Goal: Task Accomplishment & Management: Manage account settings

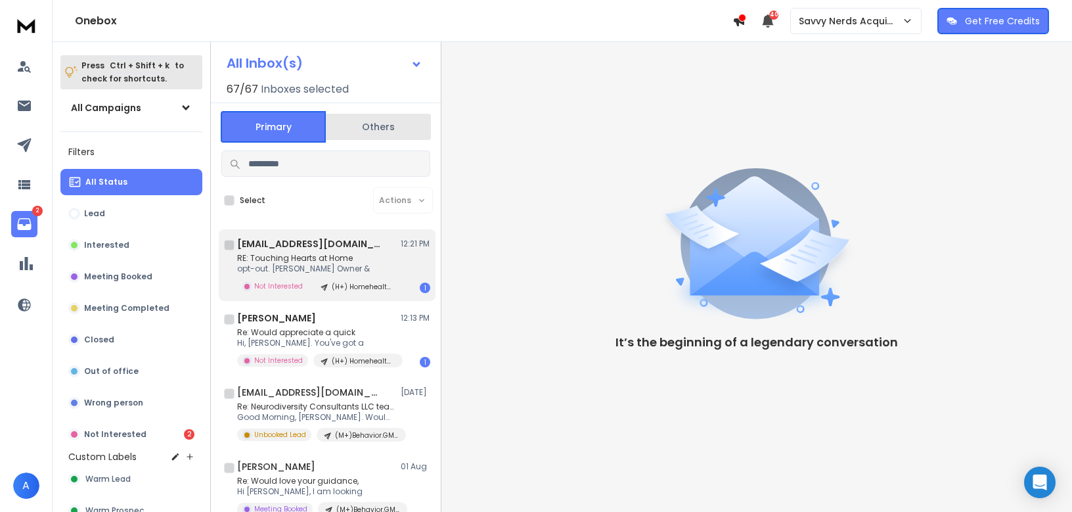
click at [350, 262] on p "RE: Touching Hearts at Home" at bounding box center [316, 258] width 158 height 11
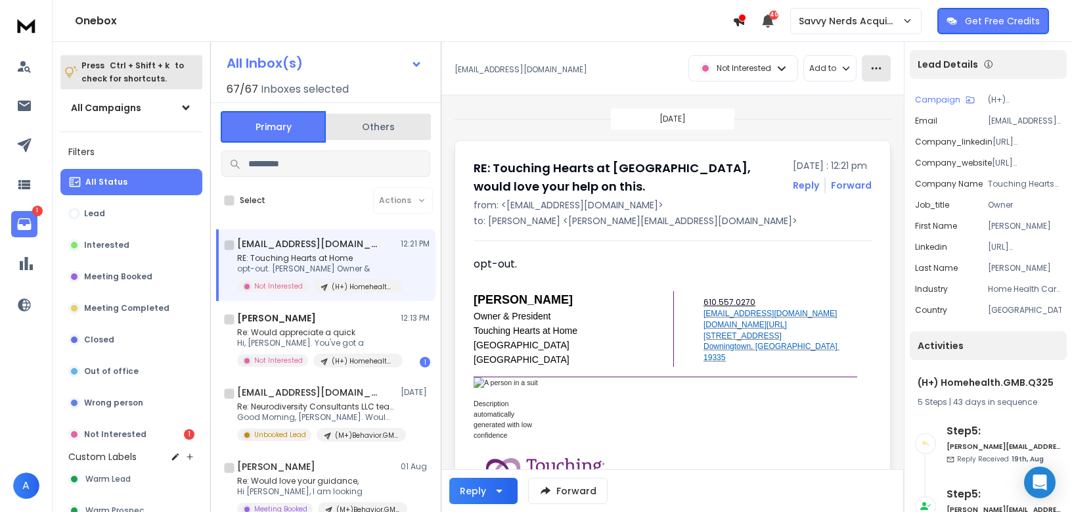
click at [886, 63] on button "button" at bounding box center [876, 68] width 29 height 26
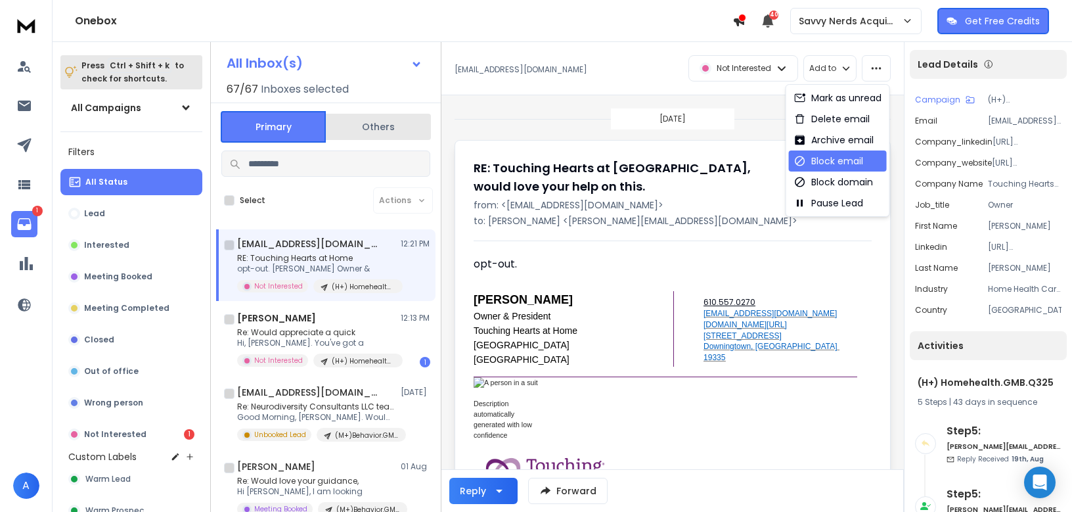
click at [831, 160] on div "Block email" at bounding box center [828, 160] width 69 height 13
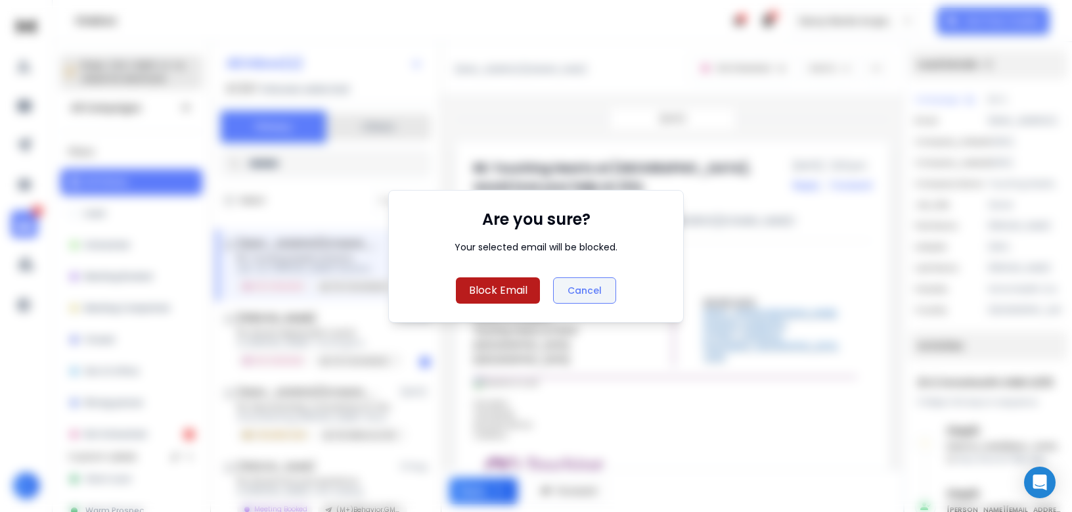
click at [496, 300] on button "Block Email" at bounding box center [498, 290] width 84 height 26
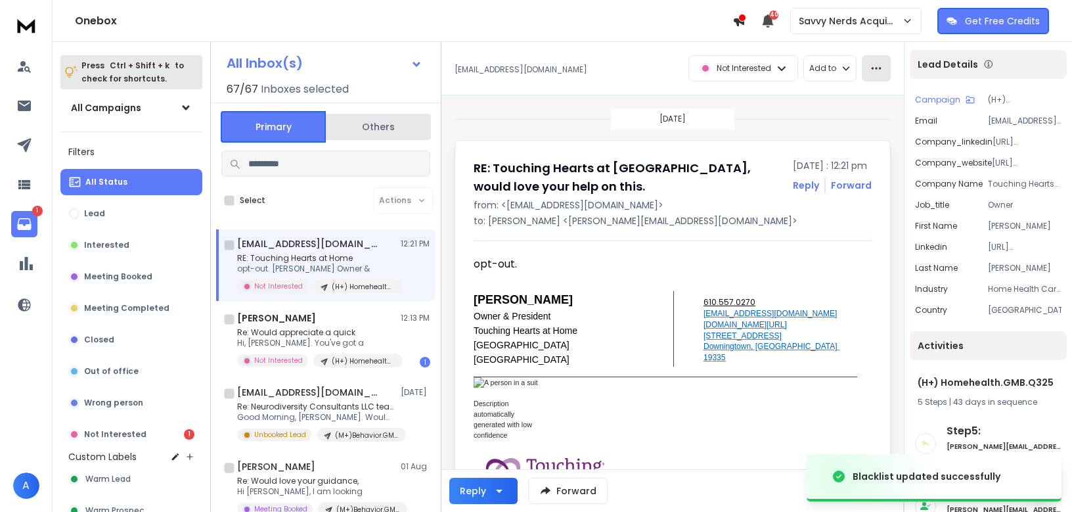
click at [880, 78] on button "button" at bounding box center [876, 68] width 29 height 26
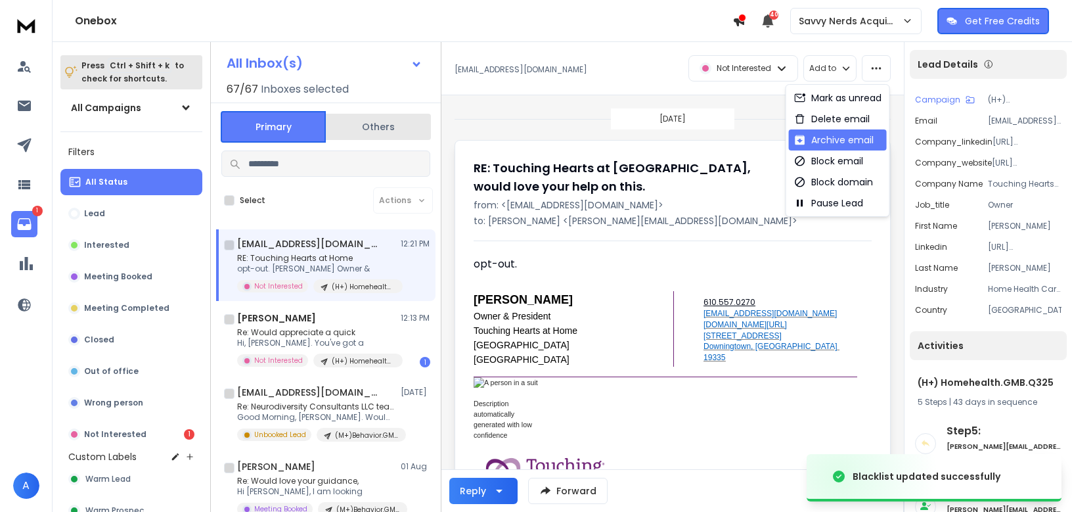
click at [847, 145] on div "Archive email" at bounding box center [833, 139] width 79 height 13
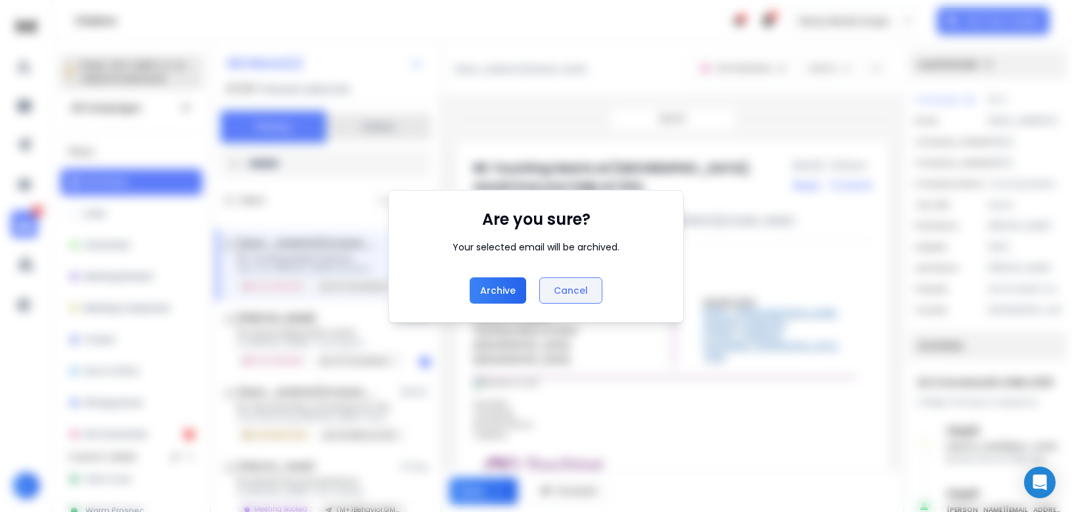
click at [503, 280] on button "archive" at bounding box center [498, 290] width 56 height 26
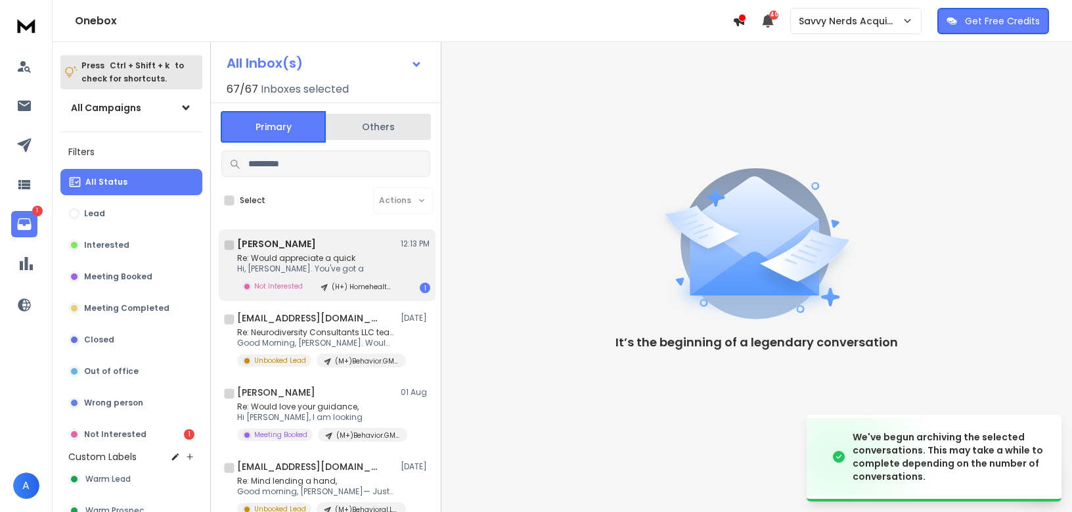
click at [331, 244] on div "April Wells 12:13 PM" at bounding box center [333, 243] width 193 height 13
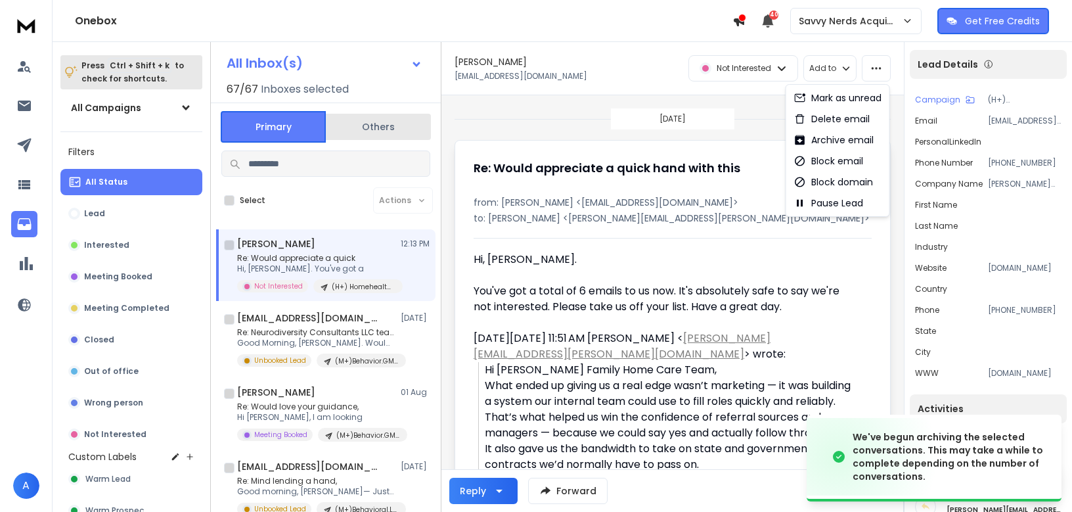
click at [871, 60] on button "button" at bounding box center [876, 68] width 29 height 26
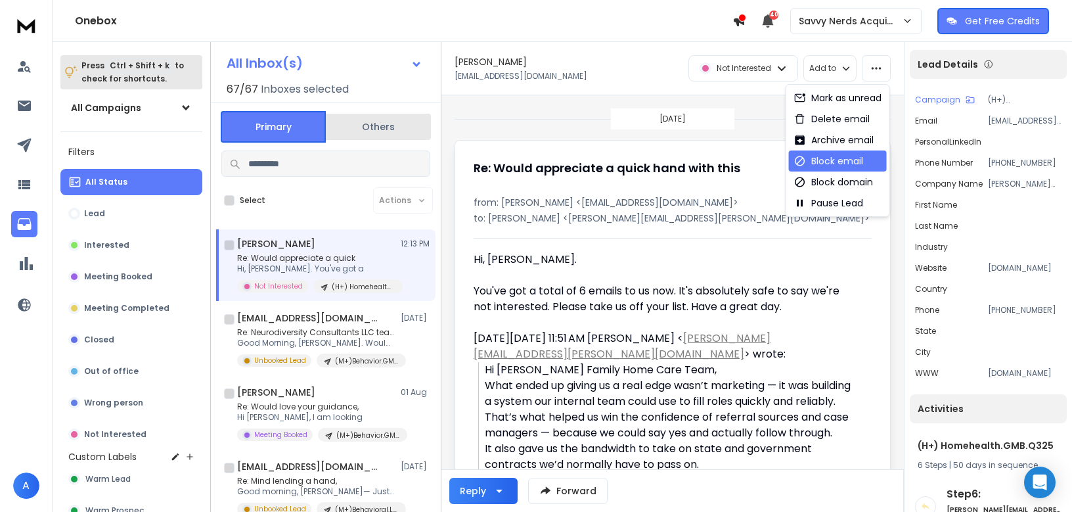
click at [829, 151] on div "Block email" at bounding box center [838, 160] width 98 height 21
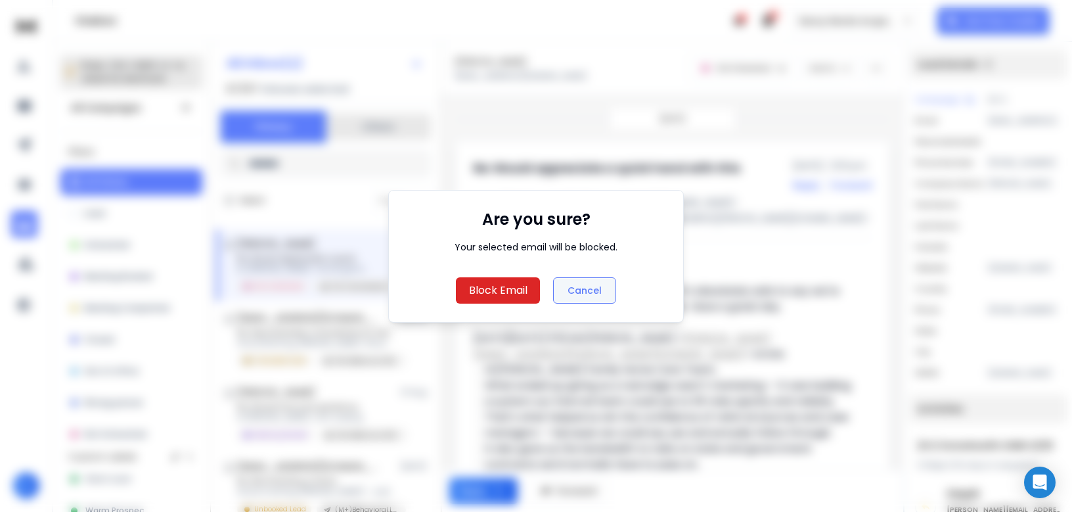
click at [599, 288] on button "Cancel" at bounding box center [584, 290] width 63 height 26
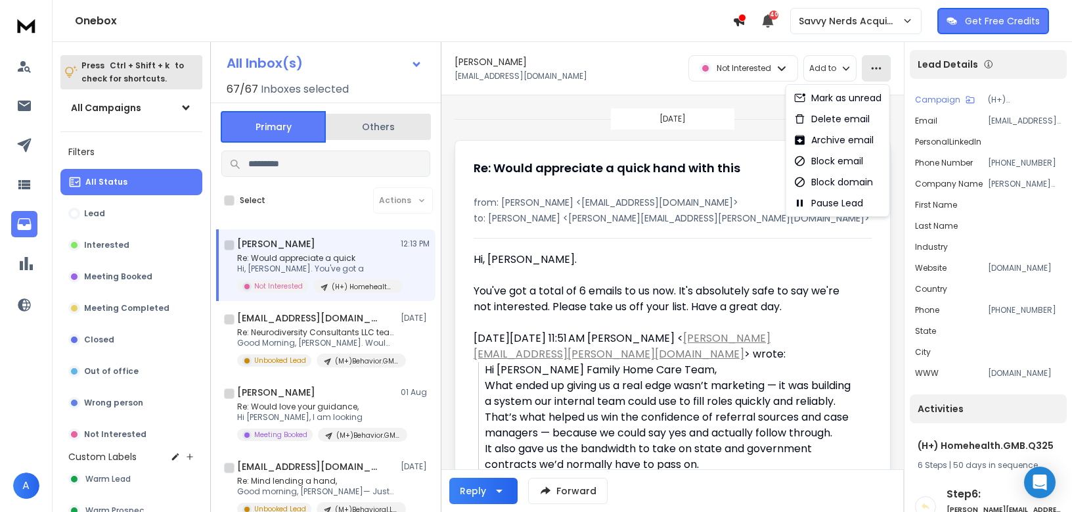
click at [867, 70] on button "button" at bounding box center [876, 68] width 29 height 26
click at [845, 165] on div "Block email" at bounding box center [828, 160] width 69 height 13
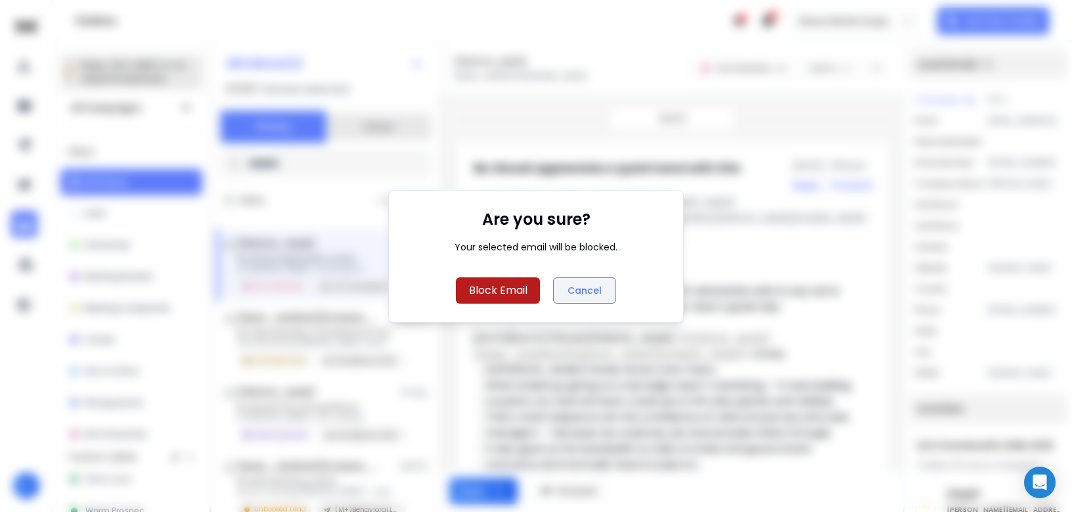
click at [520, 296] on button "Block Email" at bounding box center [498, 290] width 84 height 26
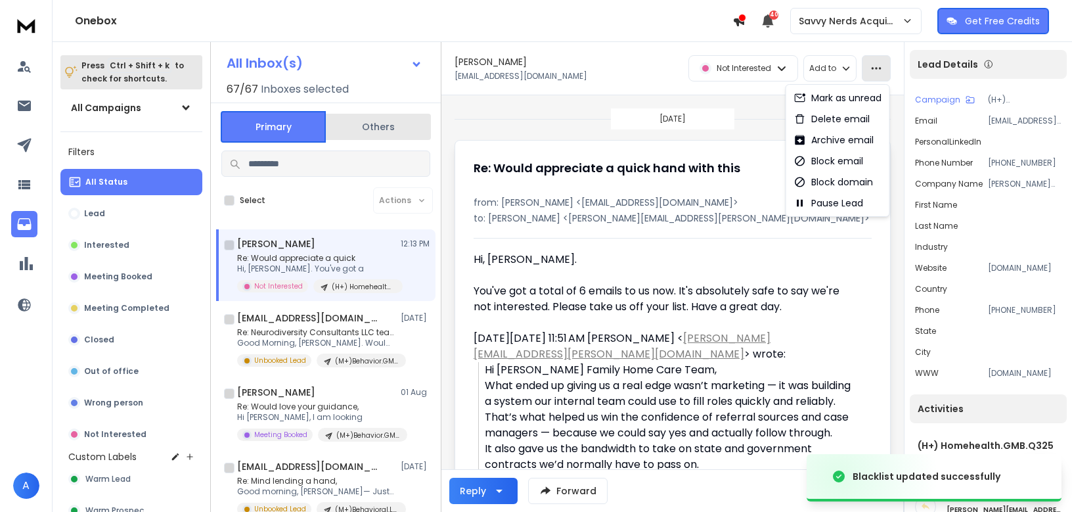
click at [878, 72] on icon "button" at bounding box center [876, 68] width 12 height 12
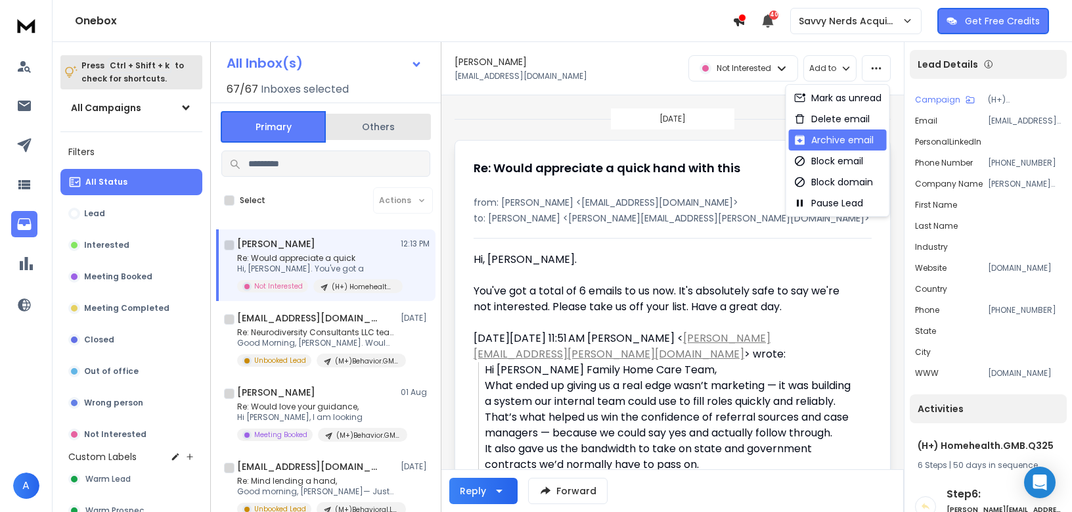
click at [835, 138] on div "Archive email" at bounding box center [833, 139] width 79 height 13
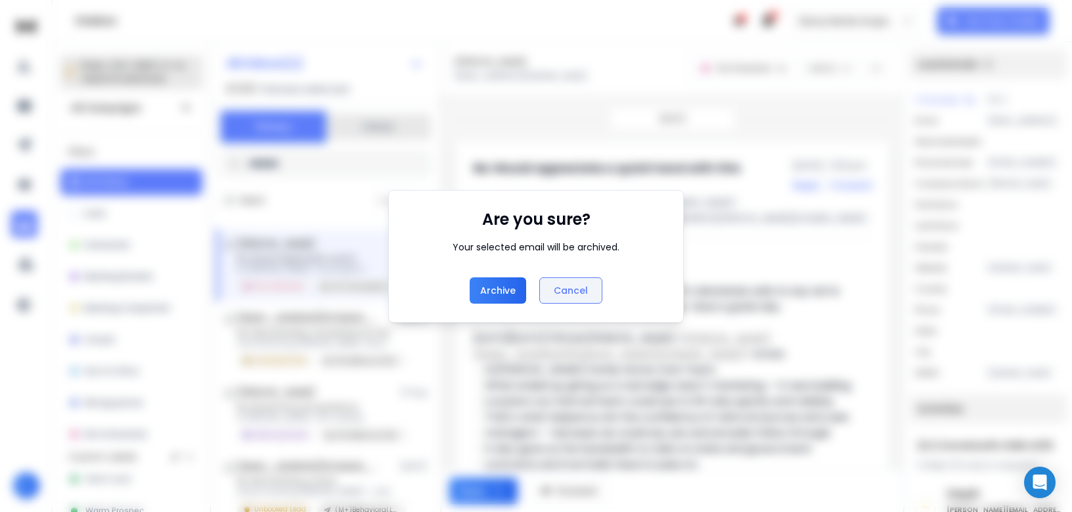
click at [508, 284] on p "archive" at bounding box center [497, 290] width 35 height 13
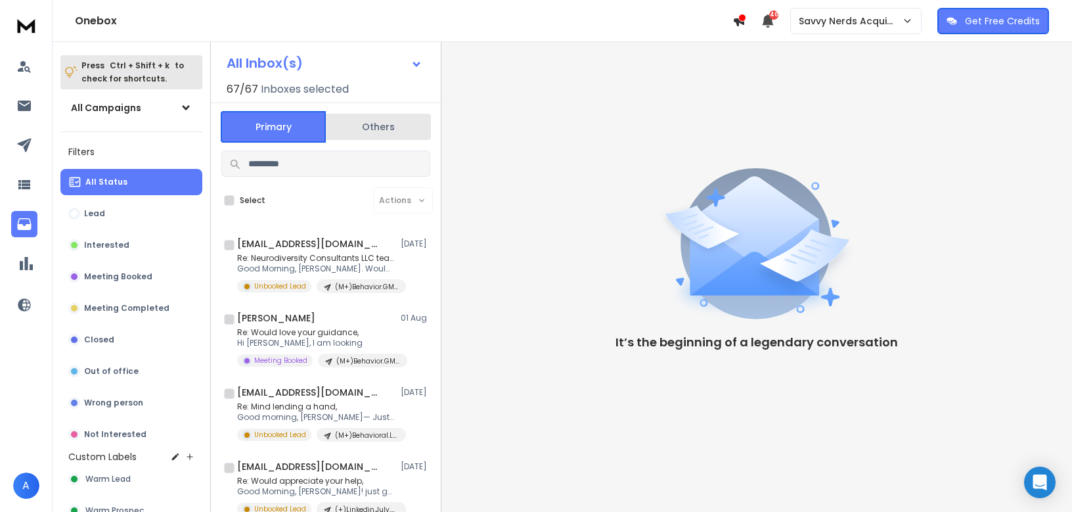
click at [526, 235] on div "It’s the beginning of a legendary conversation" at bounding box center [756, 259] width 631 height 435
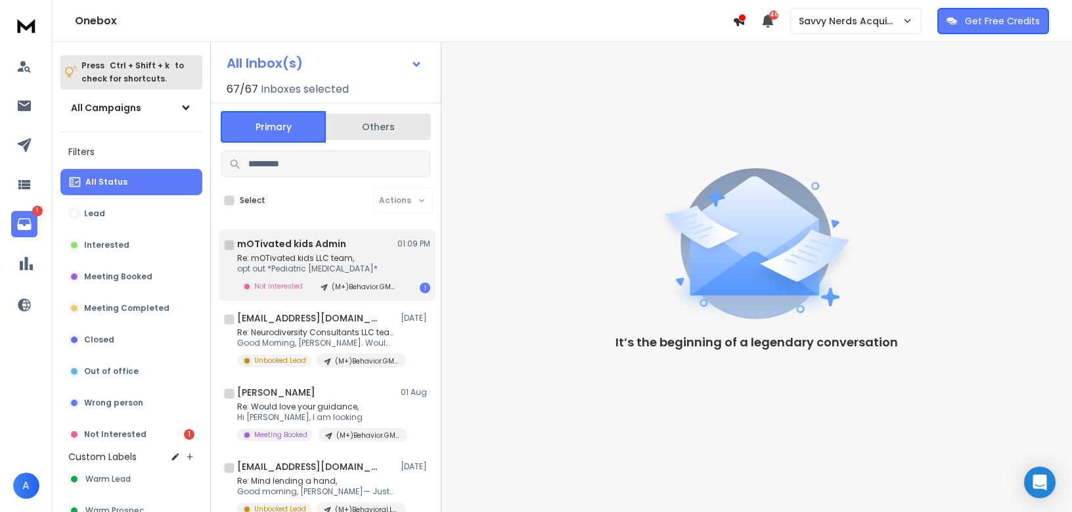
click at [362, 254] on p "Re: mOTivated kids LLC team," at bounding box center [316, 258] width 158 height 11
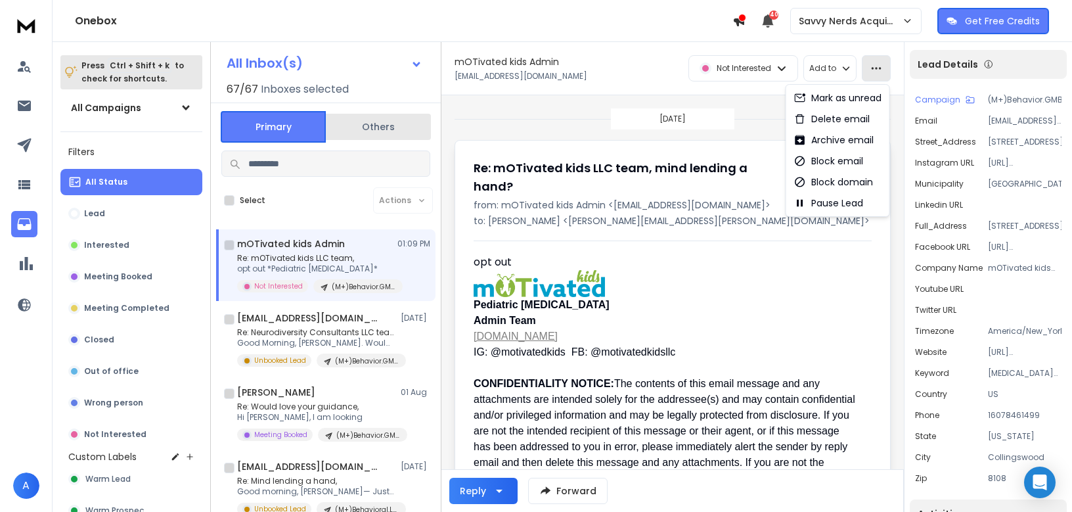
click at [872, 68] on icon "button" at bounding box center [877, 68] width 10 height 2
click at [828, 156] on div "Block email" at bounding box center [828, 160] width 69 height 13
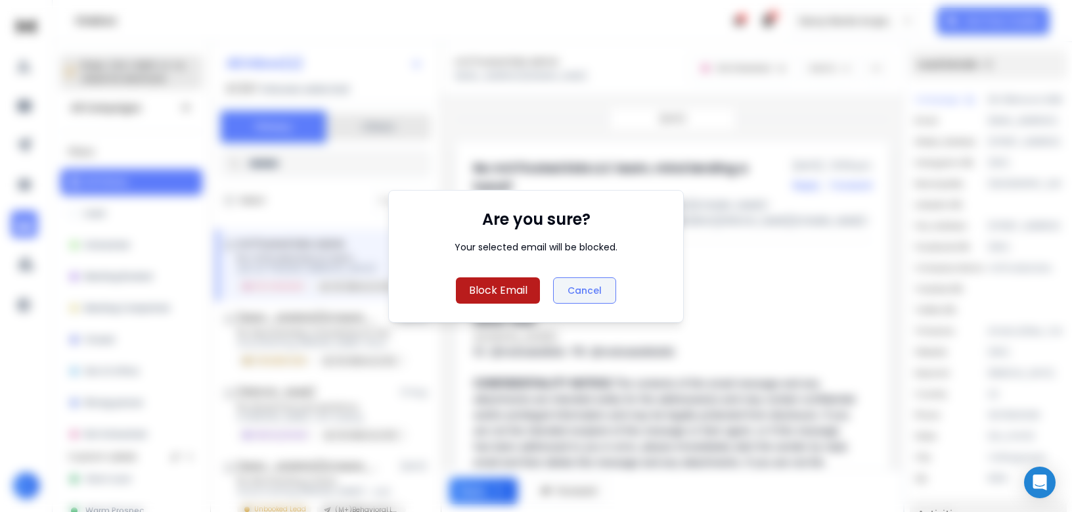
click at [497, 292] on button "Block Email" at bounding box center [498, 290] width 84 height 26
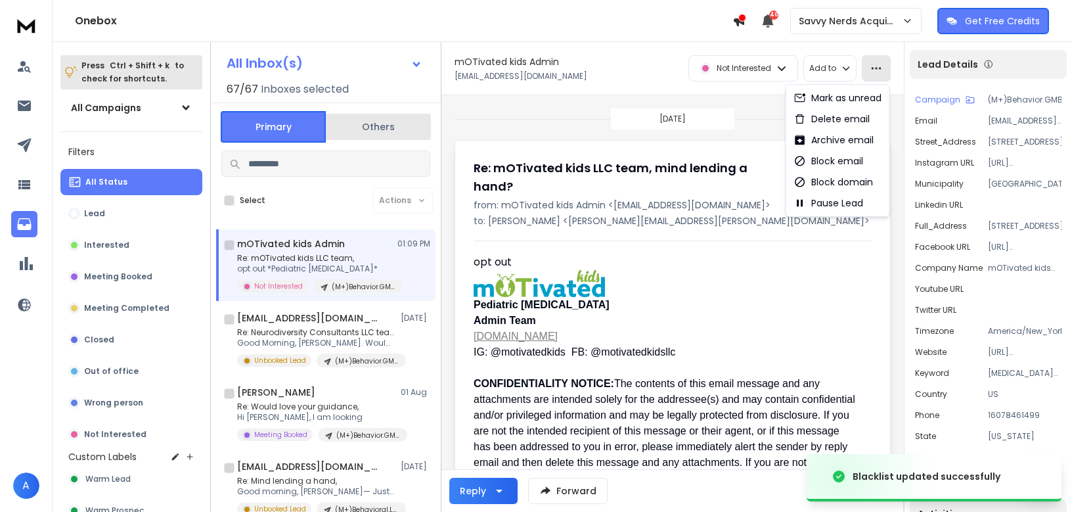
click at [882, 62] on button "button" at bounding box center [876, 68] width 29 height 26
click at [840, 138] on div "Archive email" at bounding box center [833, 139] width 79 height 13
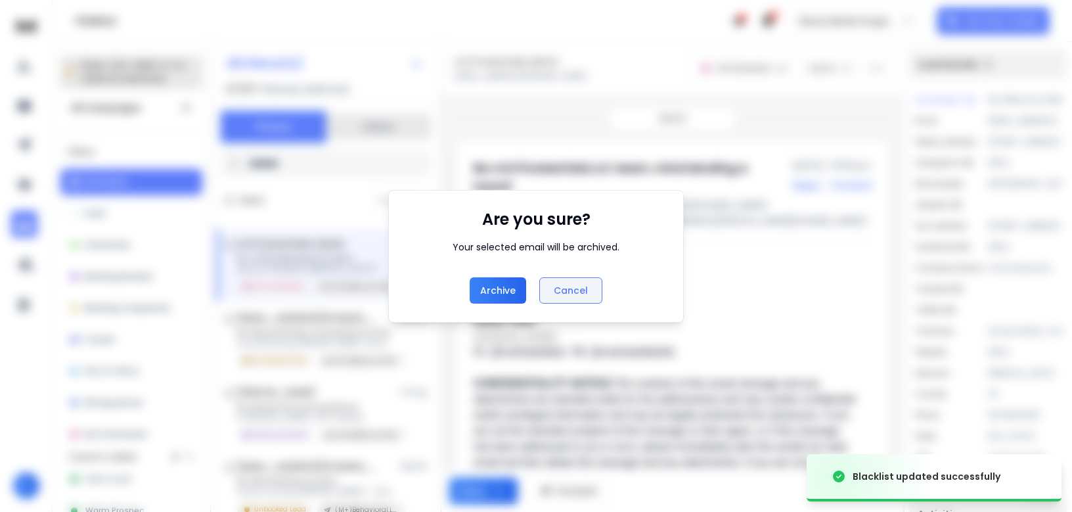
click at [489, 286] on p "archive" at bounding box center [497, 290] width 35 height 13
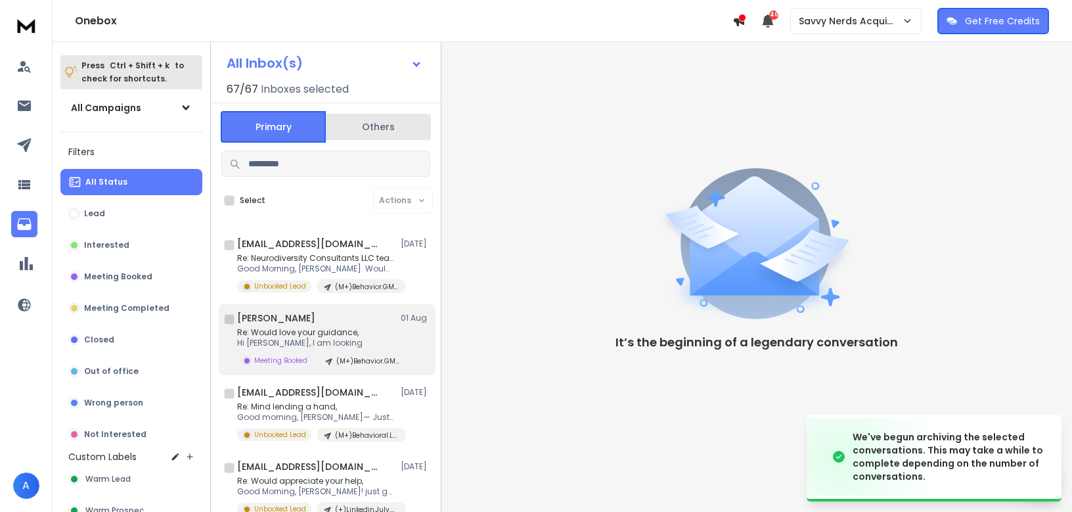
click at [315, 325] on div "Elizabeth Rosenthal 01 Aug Re: Would love your guidance, Hi Sophia, I am lookin…" at bounding box center [333, 339] width 193 height 56
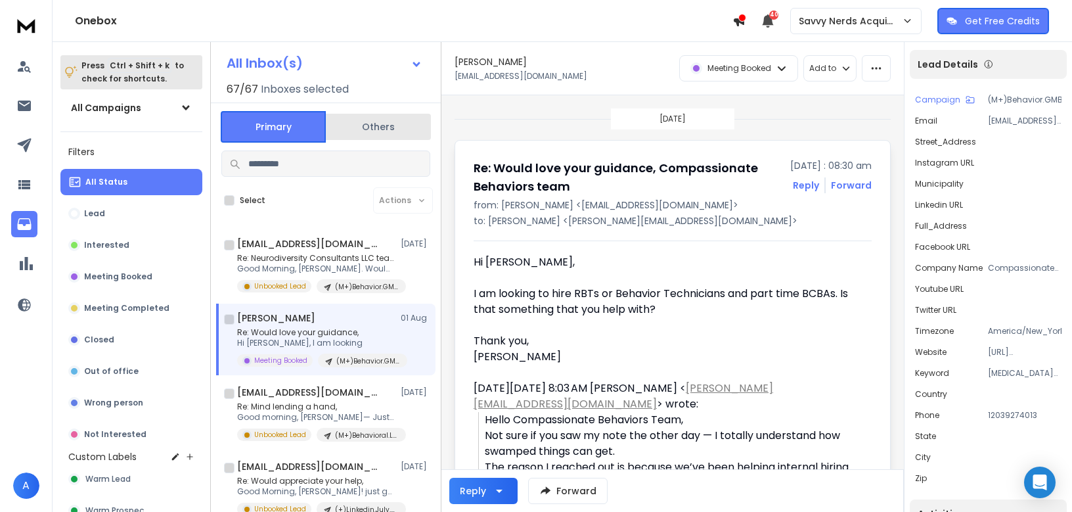
drag, startPoint x: 444, startPoint y: 240, endPoint x: 437, endPoint y: 242, distance: 7.5
click at [437, 242] on div "All Inbox(s) 67 / 67 Inboxes selected Primary Others Select Actions drjessica@n…" at bounding box center [641, 298] width 862 height 512
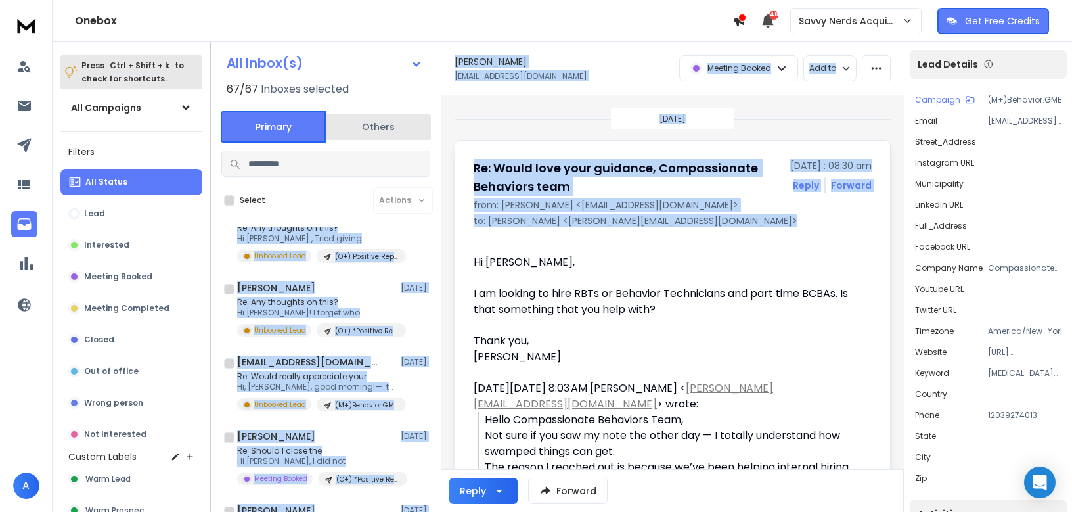
scroll to position [407, 0]
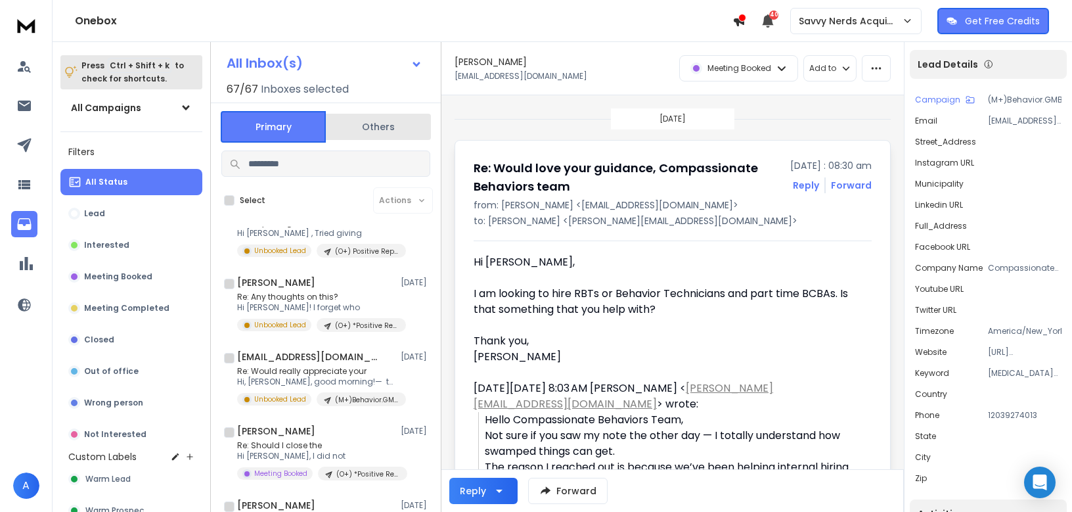
click at [538, 346] on div "Thank you," at bounding box center [666, 341] width 384 height 16
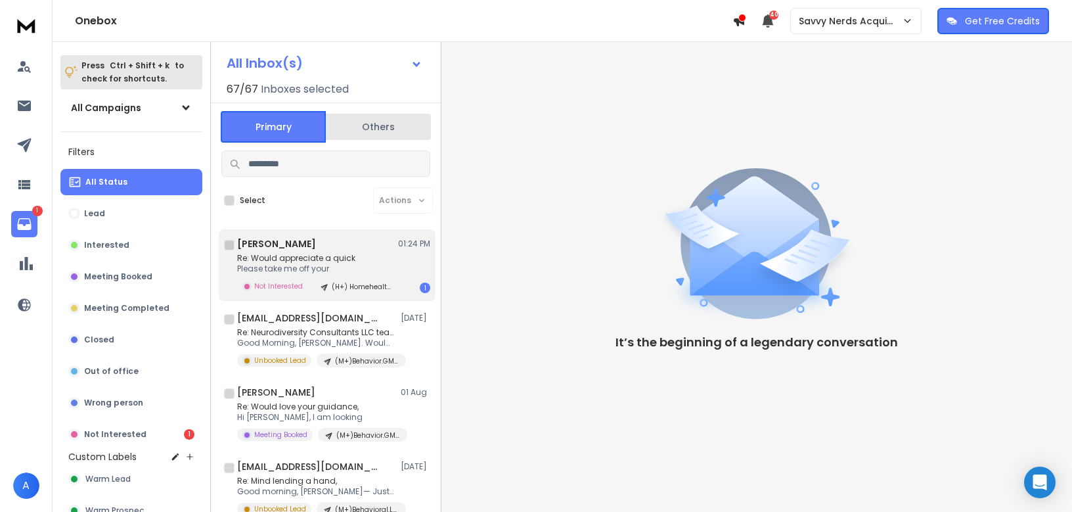
drag, startPoint x: 328, startPoint y: 233, endPoint x: 428, endPoint y: 284, distance: 111.3
click at [328, 233] on div "Larry Treystman 01:24 PM Re: Would appreciate a quick Please take me off your N…" at bounding box center [327, 265] width 217 height 72
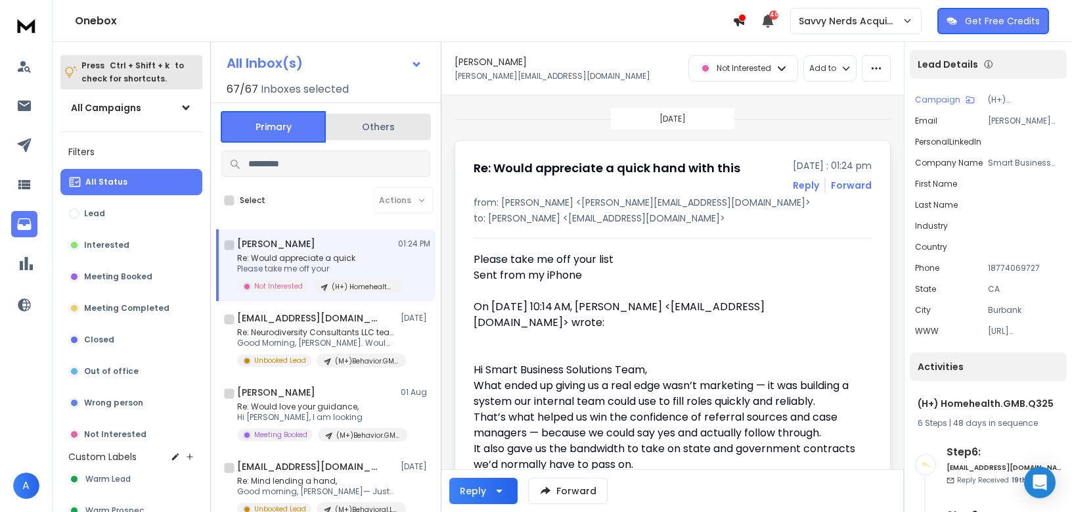
click at [331, 264] on p "Please take me off your" at bounding box center [316, 268] width 158 height 11
click at [872, 67] on icon "button" at bounding box center [877, 68] width 10 height 2
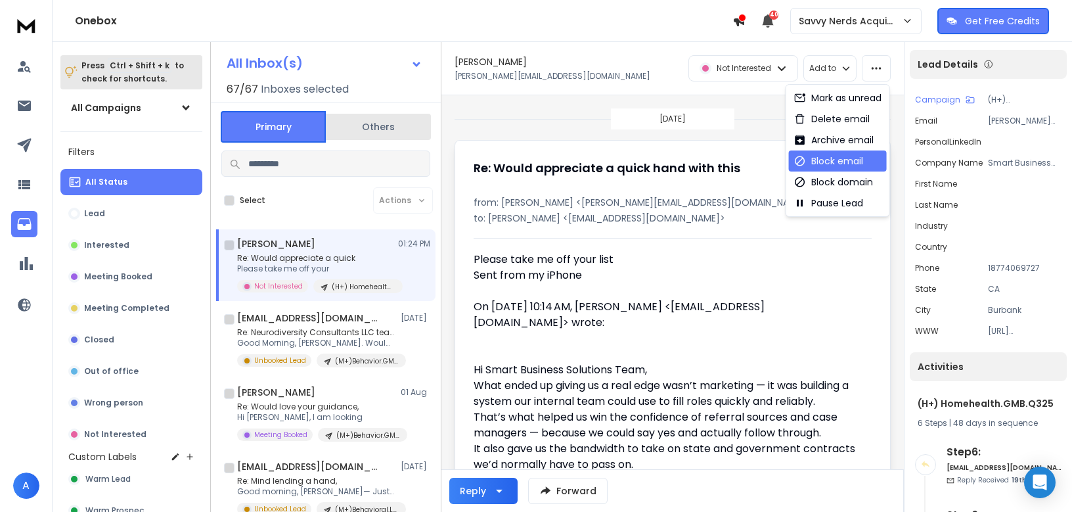
click at [845, 155] on div "Block email" at bounding box center [828, 160] width 69 height 13
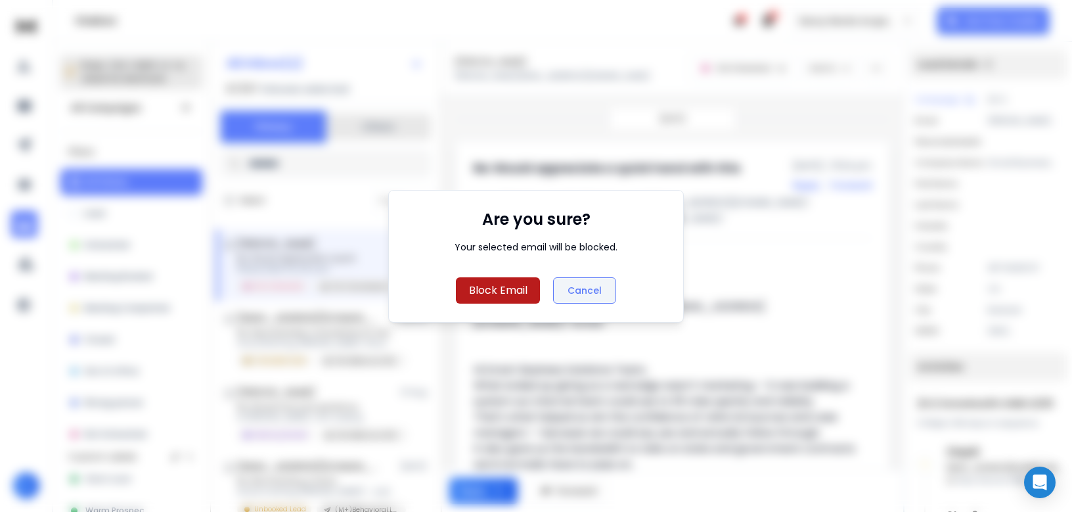
click at [520, 292] on button "Block Email" at bounding box center [498, 290] width 84 height 26
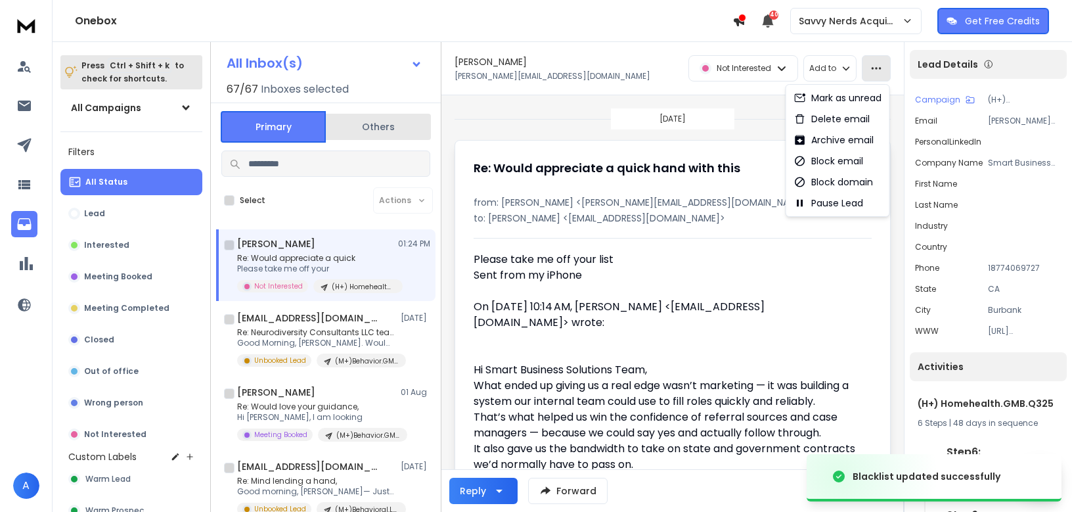
click at [872, 68] on icon "button" at bounding box center [877, 68] width 10 height 2
click at [853, 139] on div "Archive email" at bounding box center [833, 139] width 79 height 13
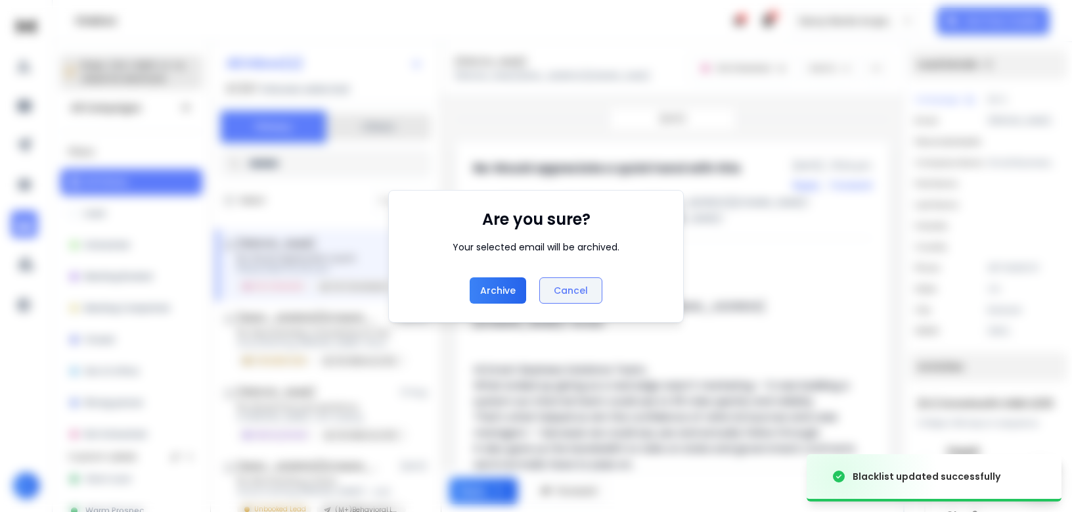
click at [503, 297] on button "archive" at bounding box center [498, 290] width 56 height 26
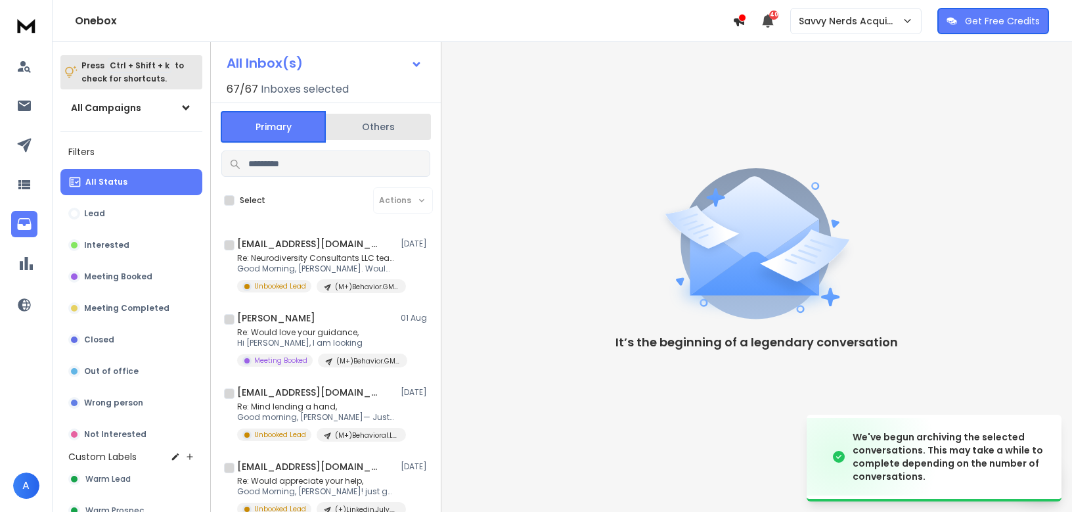
click at [570, 99] on div "It’s the beginning of a legendary conversation" at bounding box center [756, 259] width 631 height 435
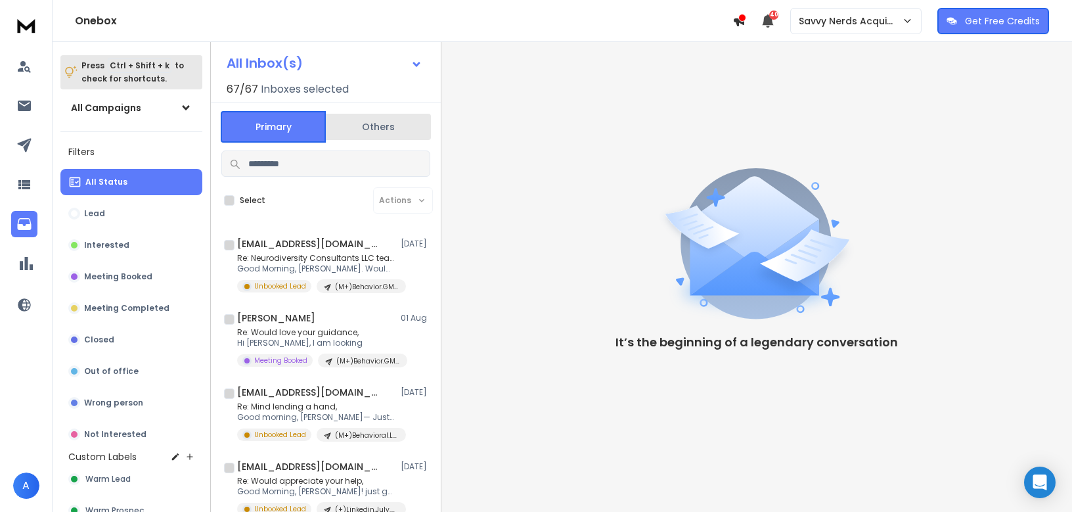
click at [600, 255] on div "It’s the beginning of a legendary conversation" at bounding box center [756, 259] width 631 height 435
click at [655, 242] on div at bounding box center [756, 244] width 221 height 152
click at [560, 276] on div "It’s the beginning of a legendary conversation" at bounding box center [756, 259] width 631 height 435
click at [589, 389] on div "It’s the beginning of a legendary conversation" at bounding box center [756, 259] width 631 height 435
click at [577, 324] on div "It’s the beginning of a legendary conversation" at bounding box center [756, 259] width 631 height 435
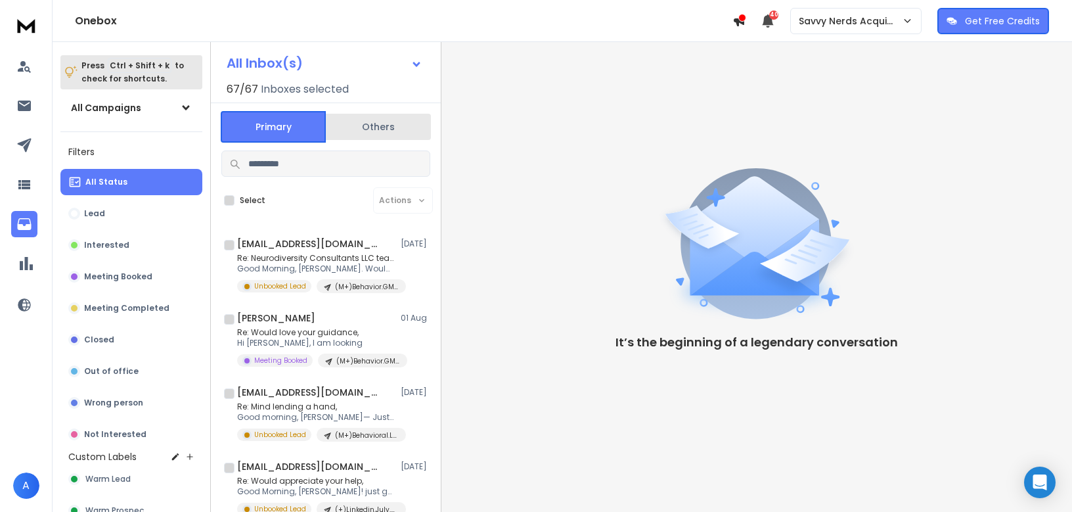
click at [20, 417] on div "A" at bounding box center [26, 256] width 53 height 512
click at [573, 339] on div "It’s the beginning of a legendary conversation" at bounding box center [756, 259] width 631 height 435
drag, startPoint x: 914, startPoint y: 339, endPoint x: 727, endPoint y: 554, distance: 284.5
click at [727, 511] on html "Get only verified leads with our AI-powered Lead Finder, starting at $22/mo Try…" at bounding box center [536, 256] width 1072 height 512
click at [606, 200] on div "It’s the beginning of a legendary conversation" at bounding box center [756, 259] width 631 height 435
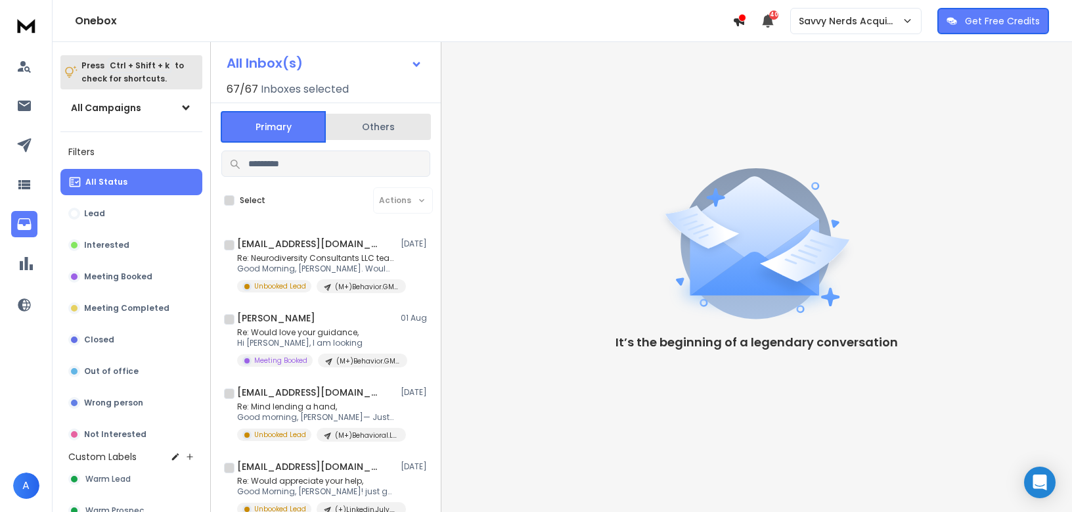
click at [649, 95] on div "It’s the beginning of a legendary conversation" at bounding box center [756, 259] width 631 height 435
click at [499, 344] on div "It’s the beginning of a legendary conversation" at bounding box center [756, 259] width 631 height 435
click at [569, 296] on div "It’s the beginning of a legendary conversation" at bounding box center [756, 259] width 631 height 435
